Goal: Task Accomplishment & Management: Use online tool/utility

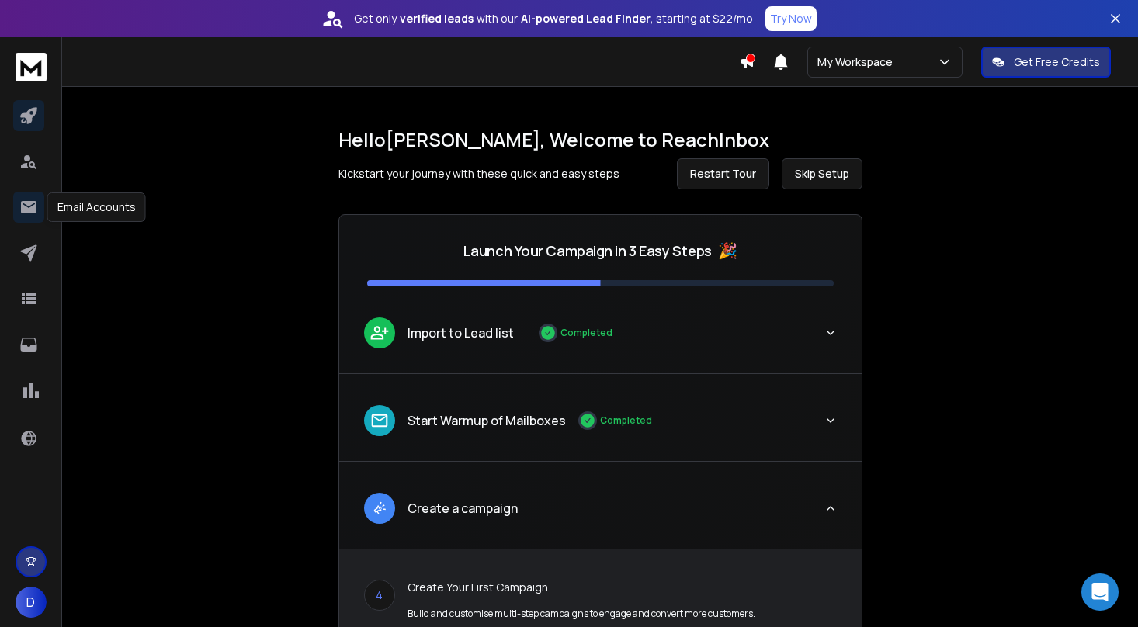
click at [30, 198] on icon at bounding box center [28, 207] width 19 height 19
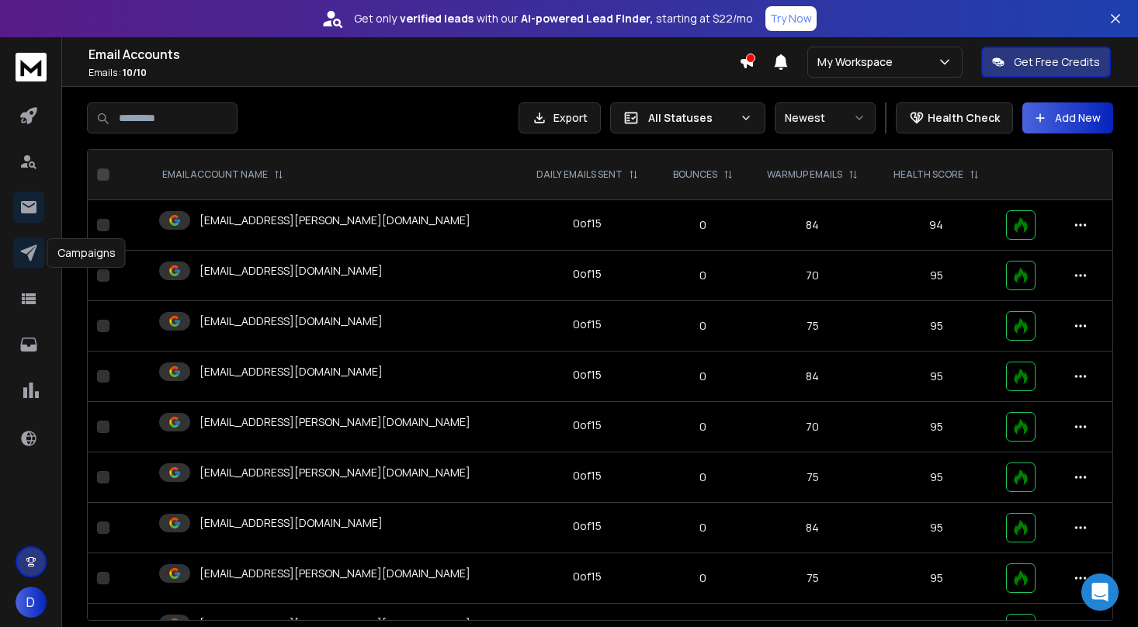
click at [34, 254] on icon at bounding box center [28, 253] width 19 height 19
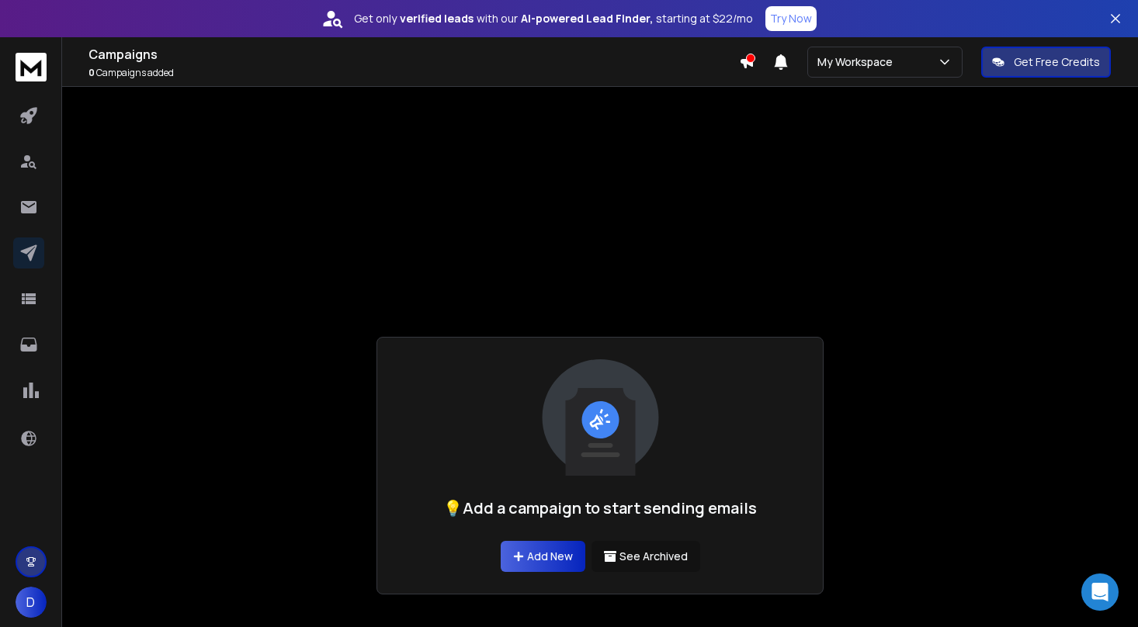
click at [554, 555] on link "Add New" at bounding box center [543, 556] width 85 height 31
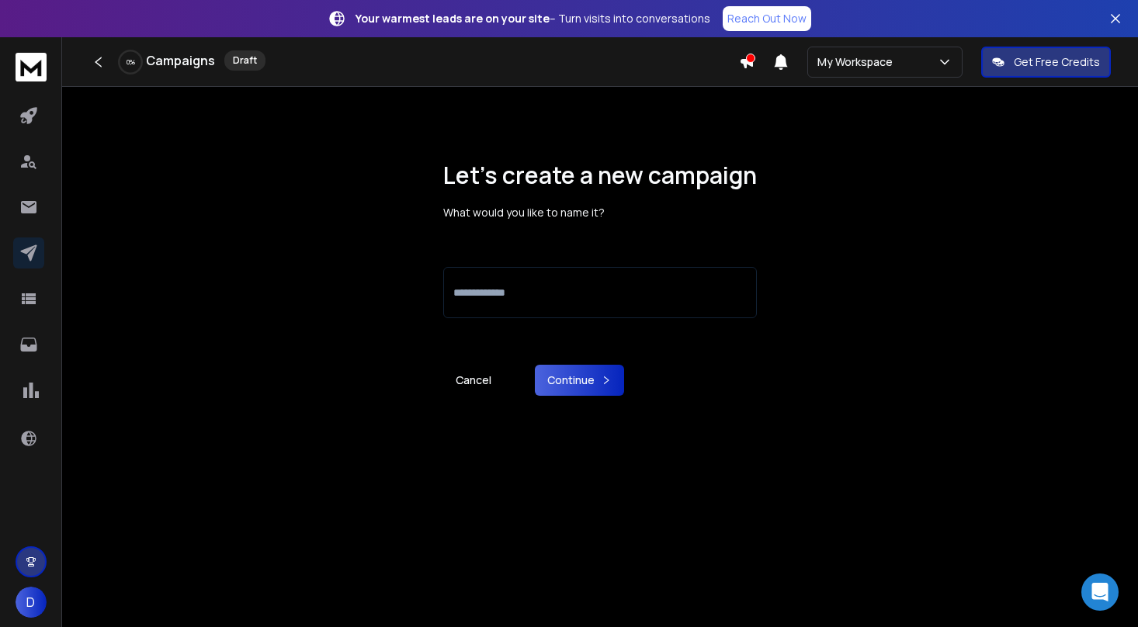
click at [488, 304] on input at bounding box center [600, 292] width 314 height 51
type input "**********"
click at [577, 366] on button "Continue" at bounding box center [579, 380] width 89 height 31
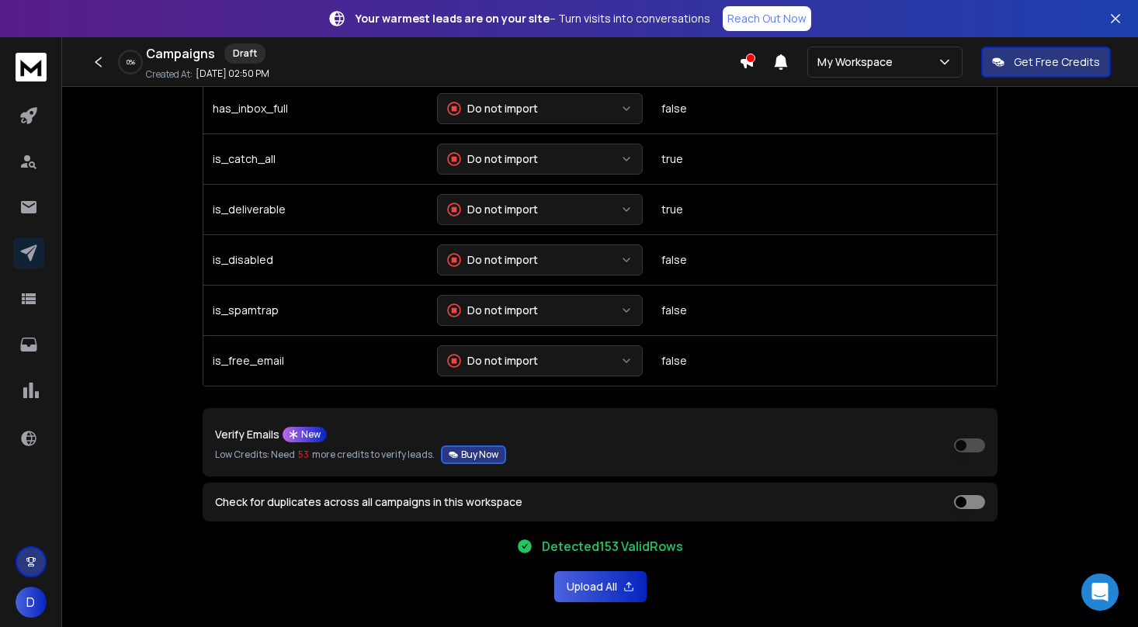
scroll to position [3467, 0]
click at [607, 591] on button "Upload All" at bounding box center [600, 587] width 92 height 31
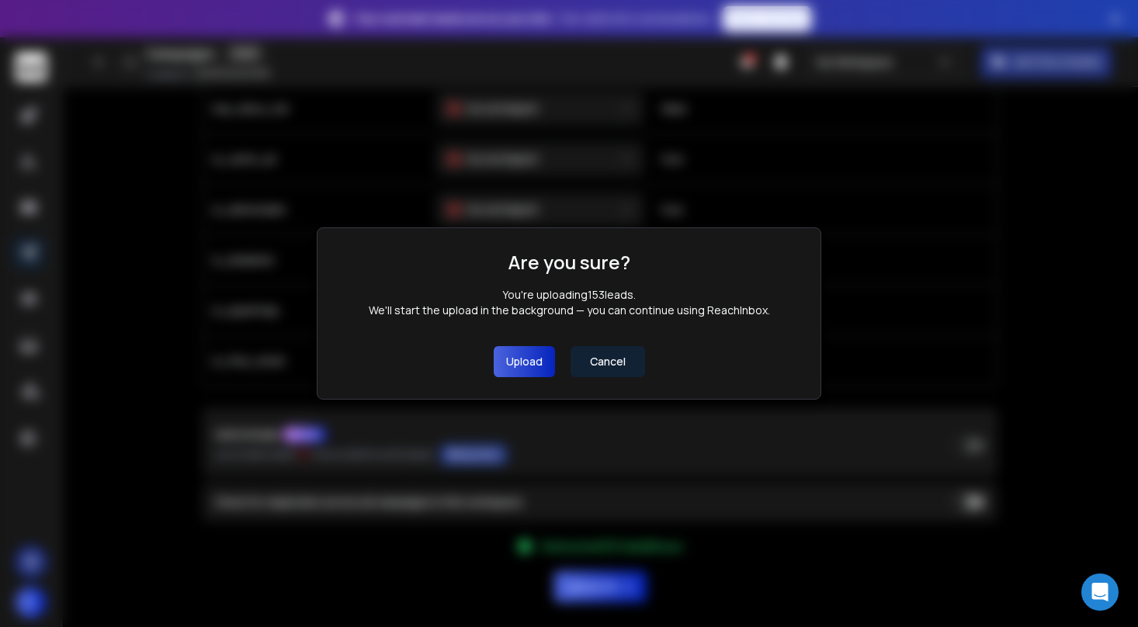
click at [518, 366] on button "Upload" at bounding box center [524, 361] width 61 height 31
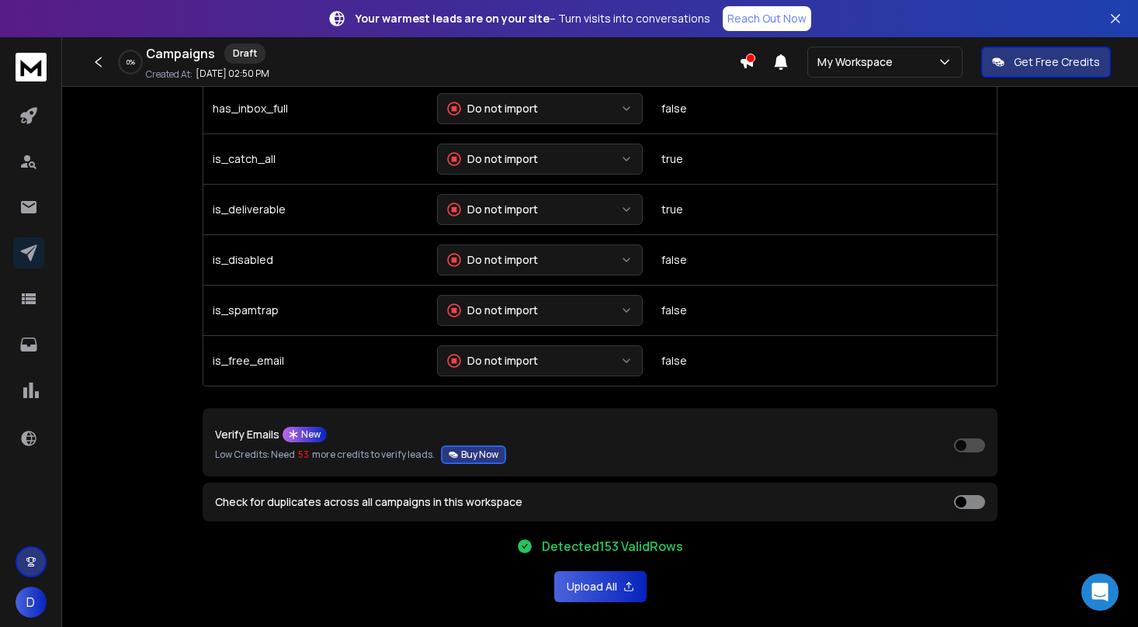
scroll to position [37, 0]
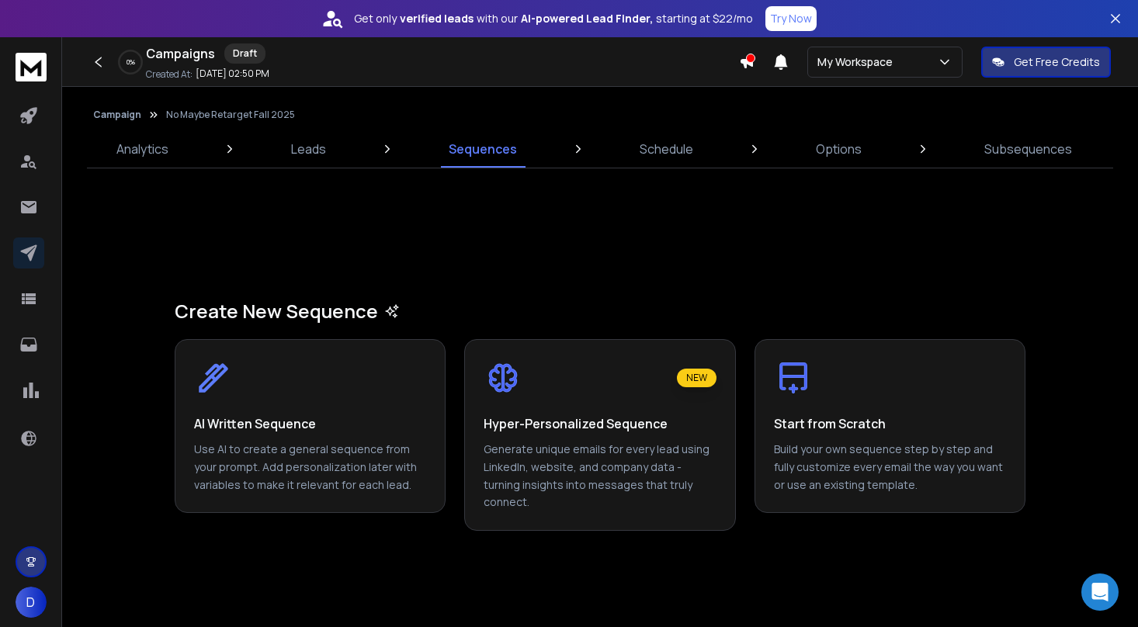
click at [513, 359] on icon "button" at bounding box center [503, 378] width 39 height 39
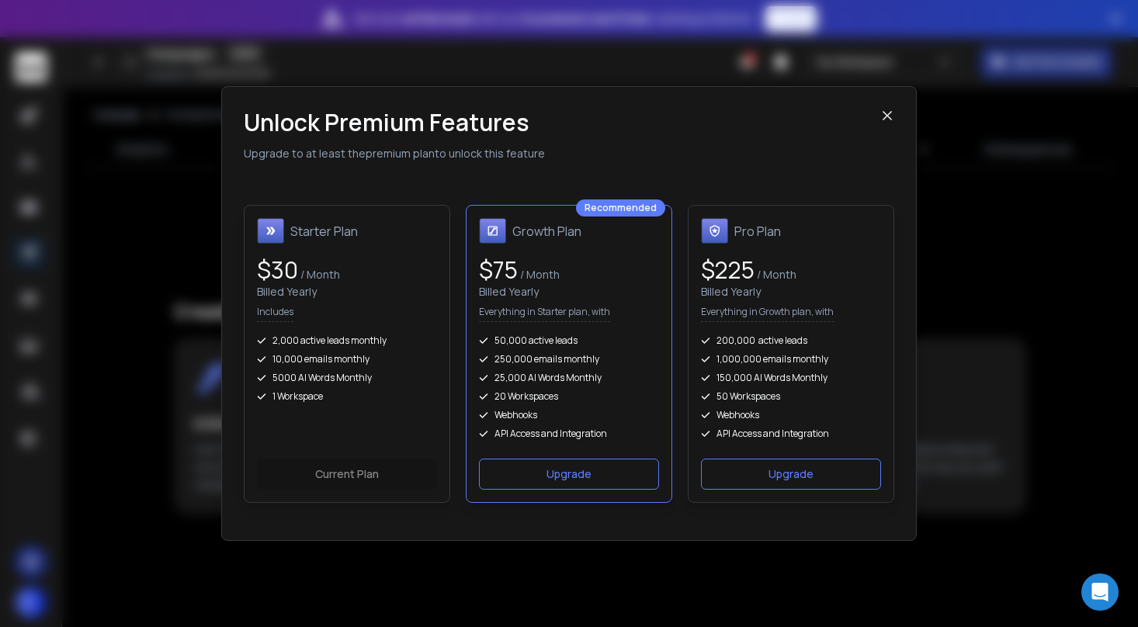
click at [891, 116] on icon at bounding box center [888, 116] width 14 height 14
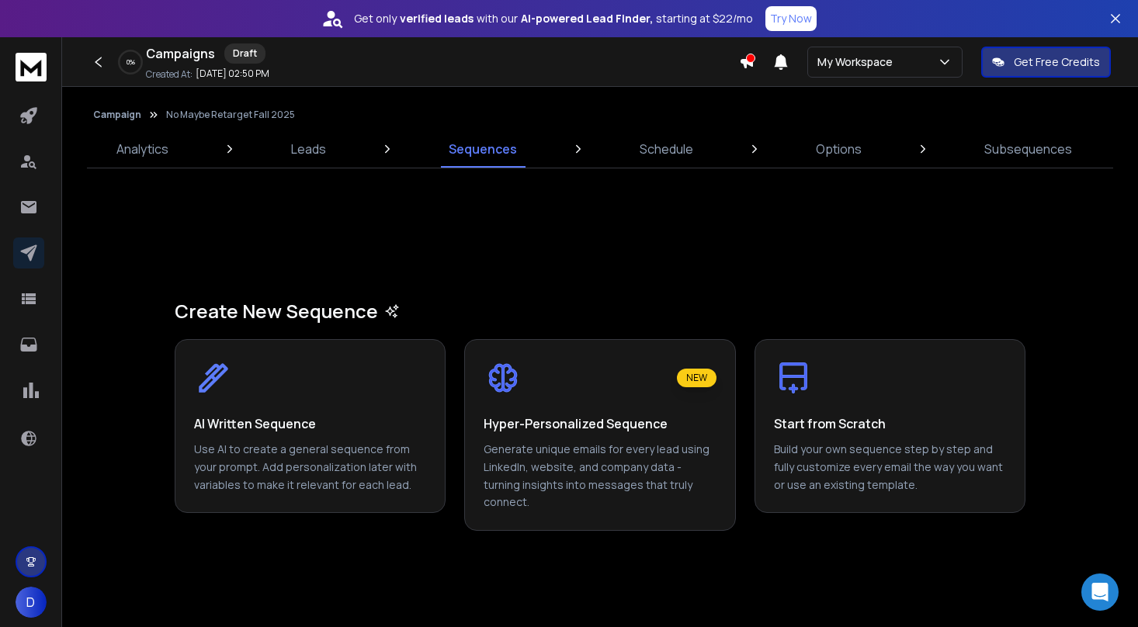
click at [332, 361] on div "AI Written Sequence Use AI to create a general sequence from your prompt. Add p…" at bounding box center [310, 426] width 269 height 172
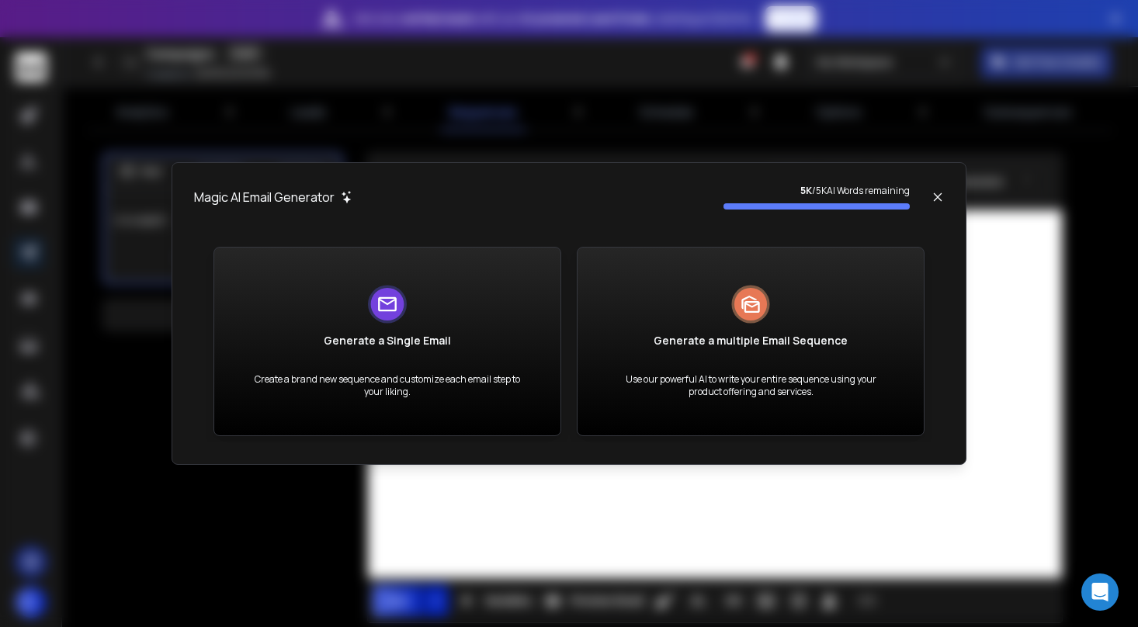
click at [932, 193] on icon at bounding box center [938, 197] width 12 height 12
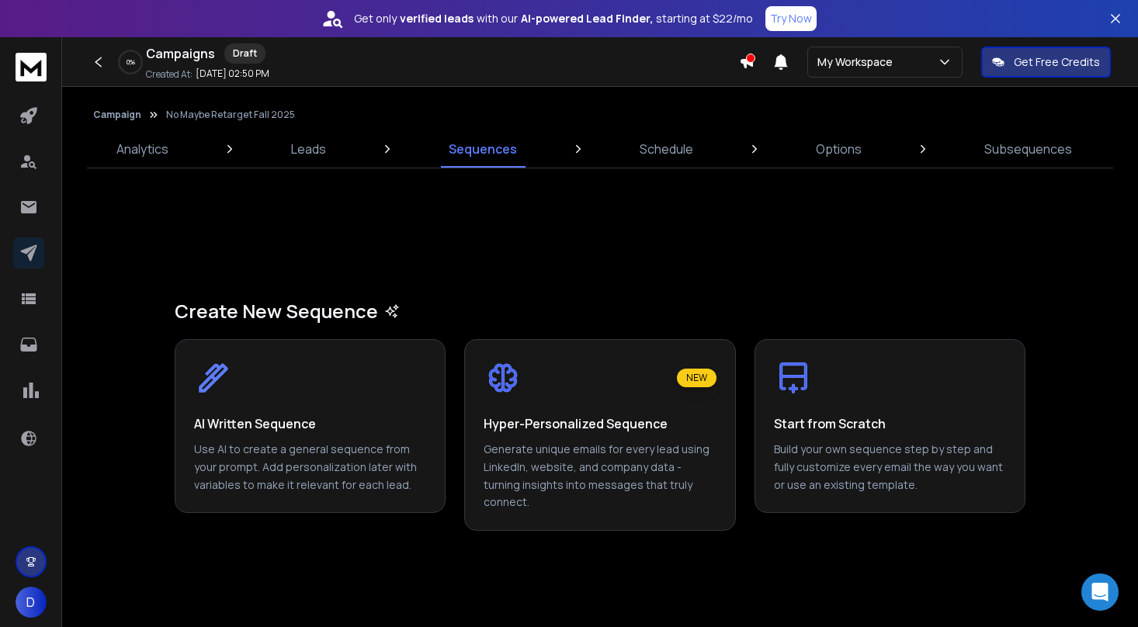
click at [822, 363] on div "Start from Scratch Build your own sequence step by step and fully customize eve…" at bounding box center [890, 426] width 269 height 172
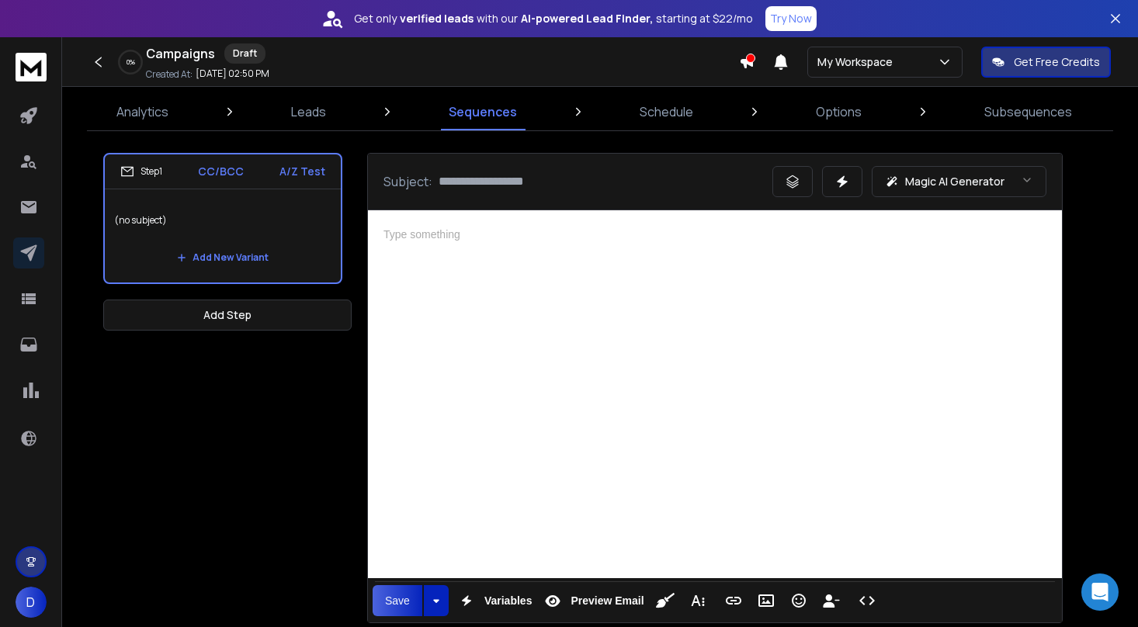
click at [433, 266] on div at bounding box center [715, 394] width 694 height 368
click at [463, 184] on input at bounding box center [598, 181] width 318 height 19
type input "*********"
click at [440, 250] on div at bounding box center [715, 394] width 694 height 368
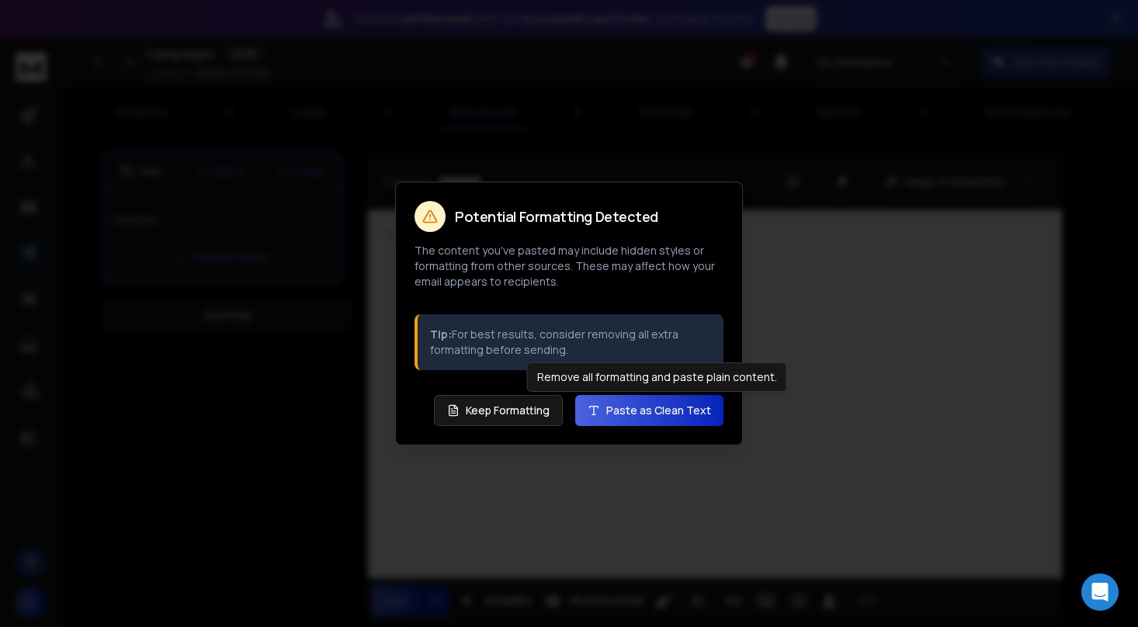
click at [620, 411] on button "Paste as Clean Text" at bounding box center [649, 410] width 148 height 31
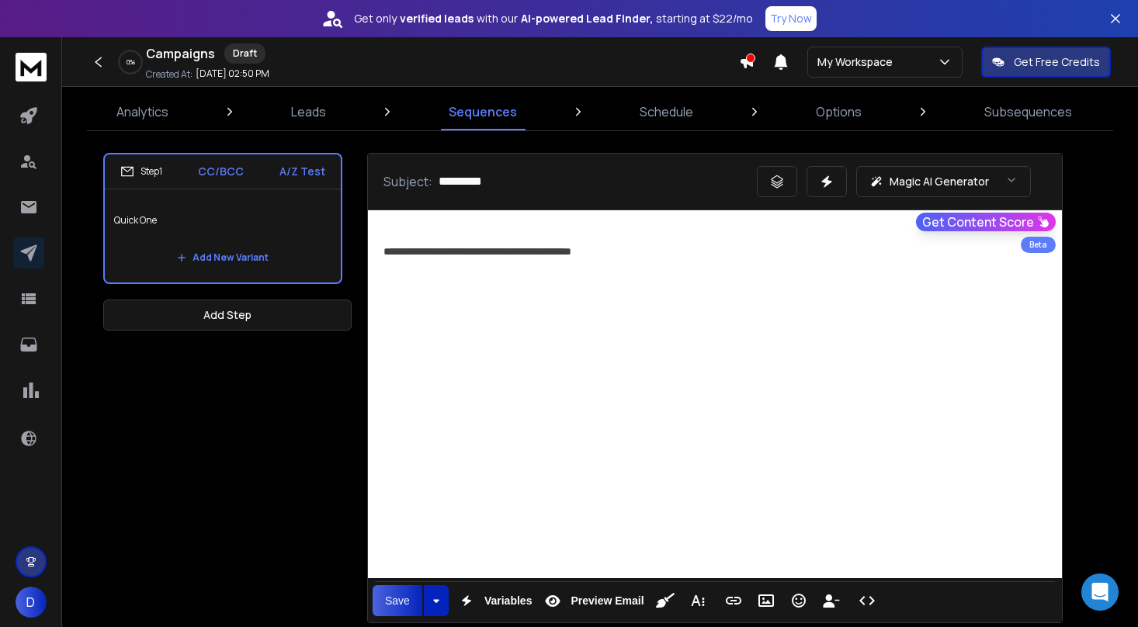
click at [596, 349] on div "**********" at bounding box center [715, 394] width 694 height 368
click at [831, 606] on icon "button" at bounding box center [831, 601] width 16 height 13
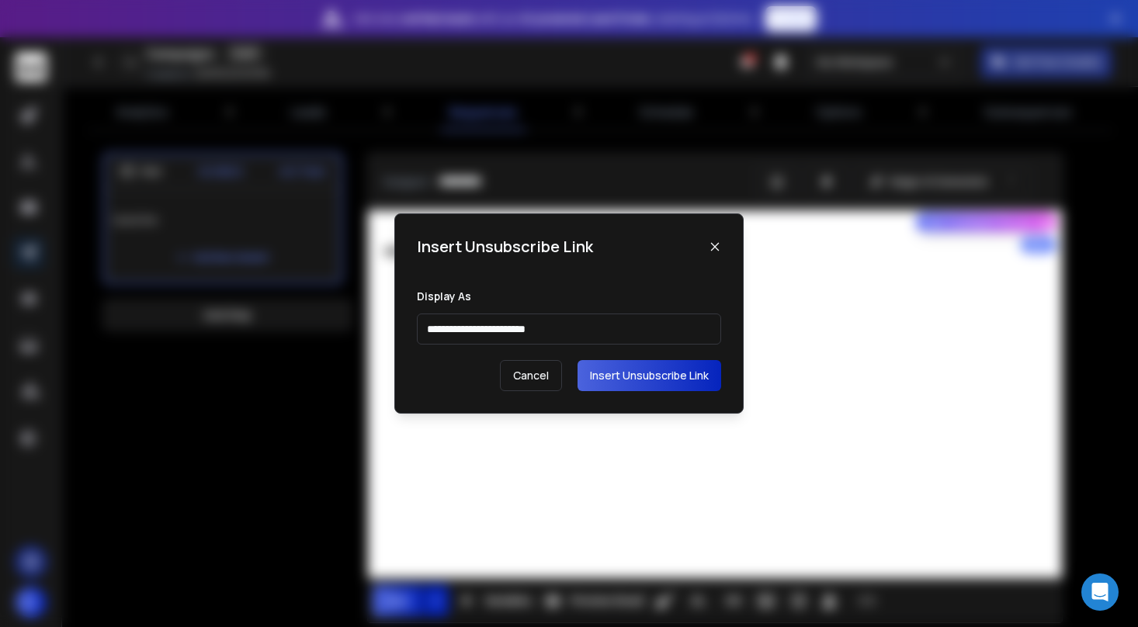
click at [628, 374] on button "Insert Unsubscribe Link" at bounding box center [650, 375] width 144 height 31
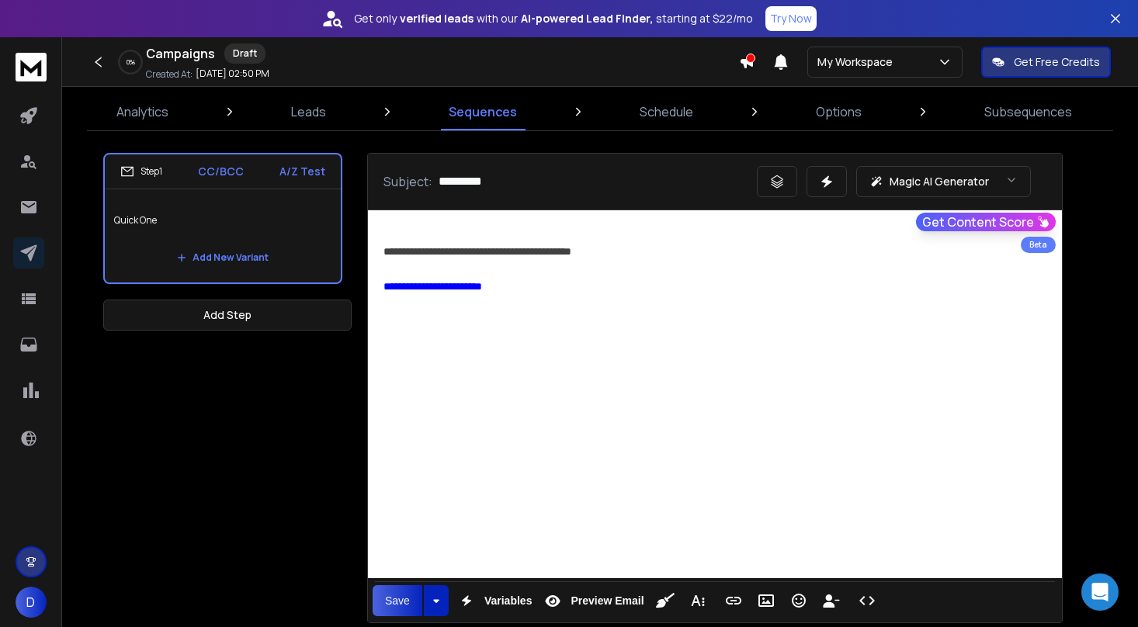
drag, startPoint x: 534, startPoint y: 290, endPoint x: 370, endPoint y: 290, distance: 164.6
click at [370, 290] on div "**********" at bounding box center [715, 394] width 694 height 368
click at [706, 600] on icon "button" at bounding box center [698, 601] width 19 height 19
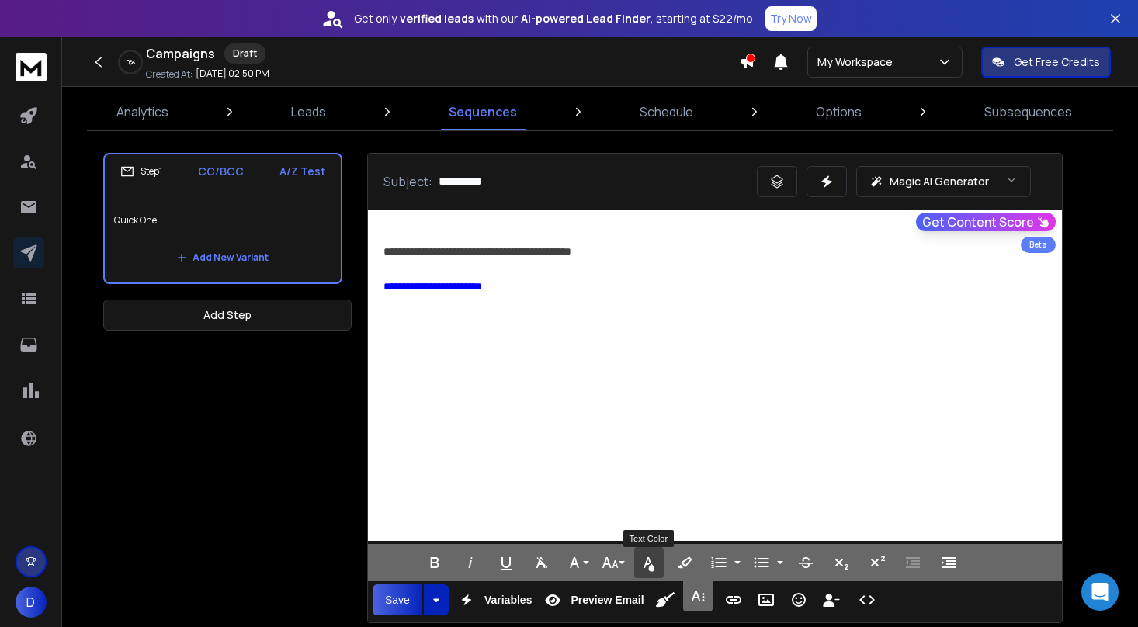
click at [653, 567] on icon "button" at bounding box center [649, 565] width 11 height 14
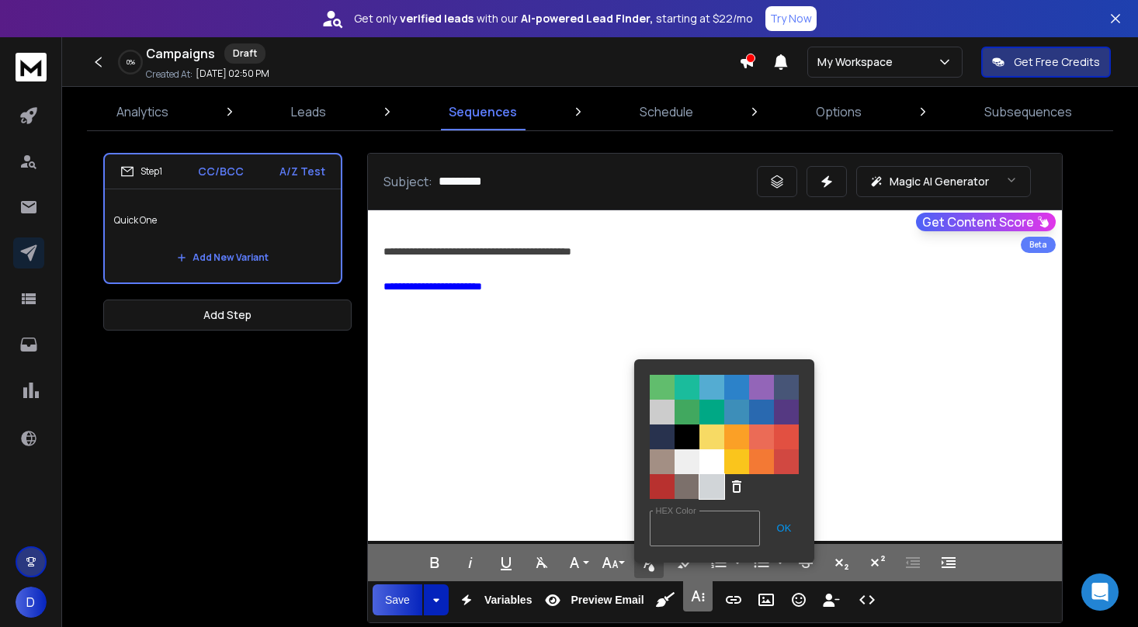
click at [719, 495] on span "Color#D1D5D8" at bounding box center [712, 486] width 25 height 25
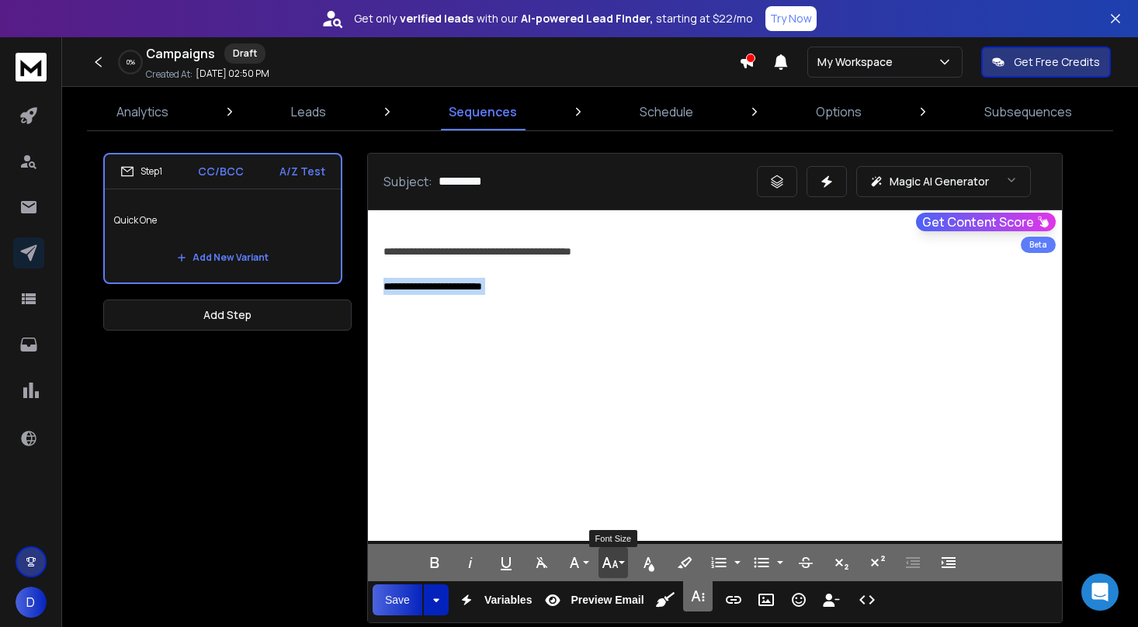
click at [609, 565] on icon "button" at bounding box center [610, 563] width 16 height 11
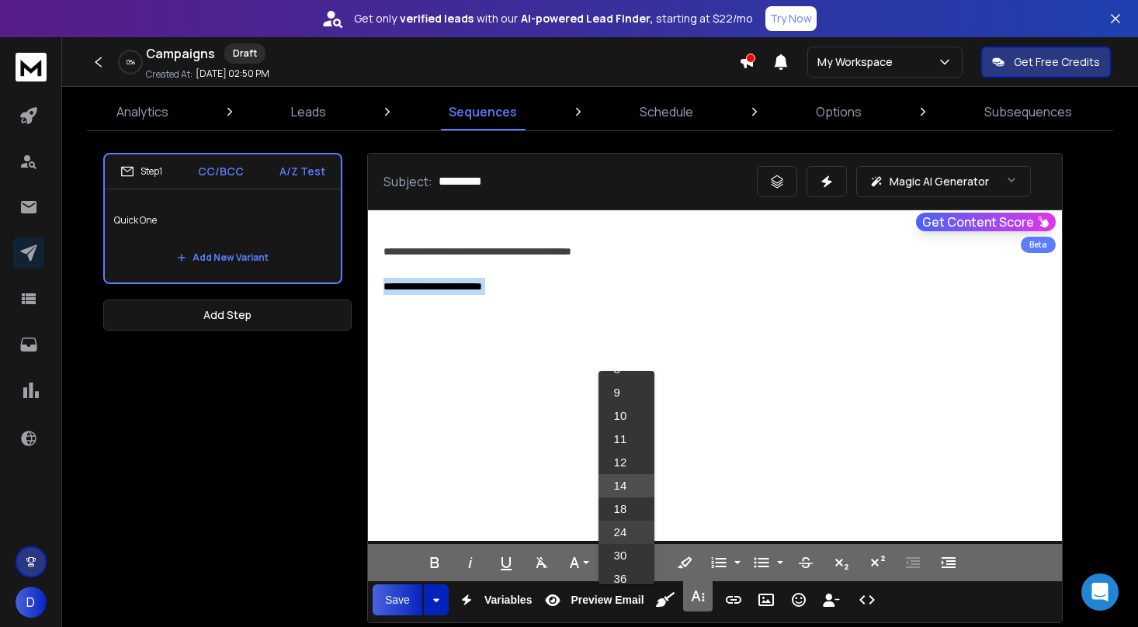
scroll to position [21, 0]
click at [628, 410] on link "10" at bounding box center [627, 414] width 56 height 23
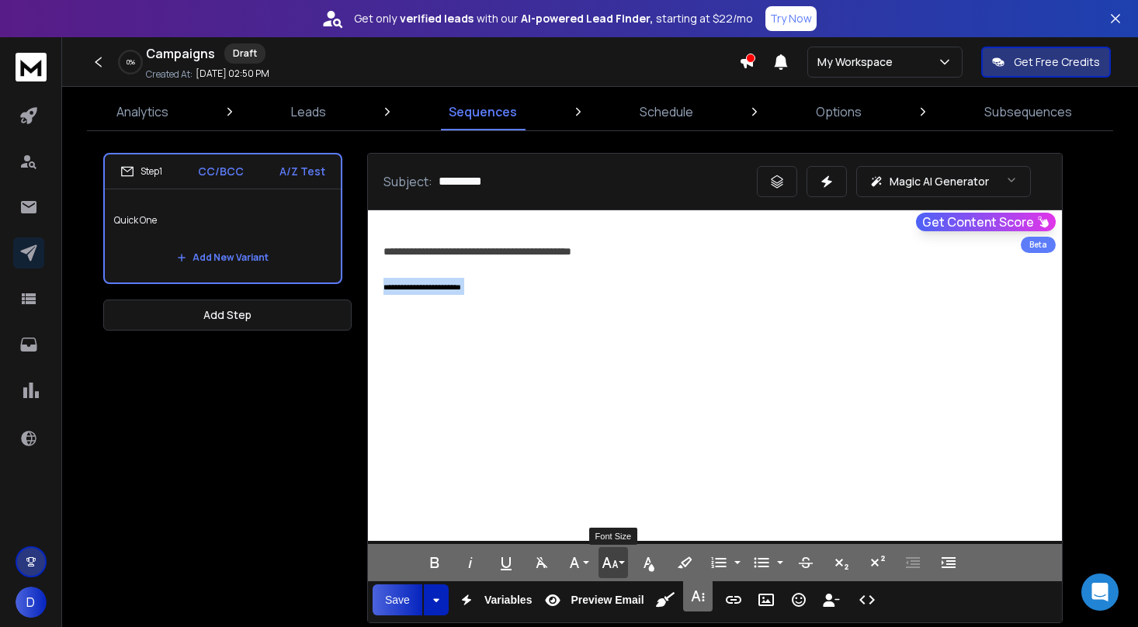
click at [614, 559] on icon "button" at bounding box center [610, 563] width 19 height 19
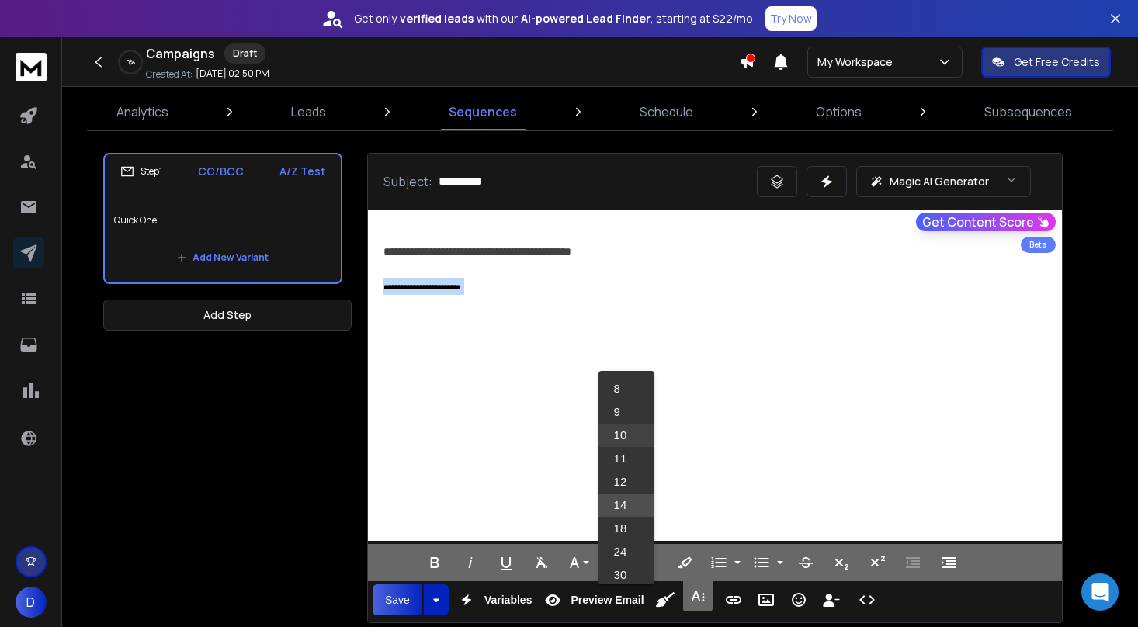
scroll to position [0, 0]
click at [620, 390] on link "8" at bounding box center [627, 388] width 56 height 23
